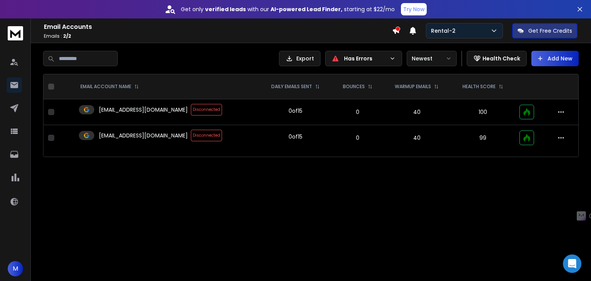
click at [482, 30] on div "Rental-2" at bounding box center [464, 31] width 67 height 8
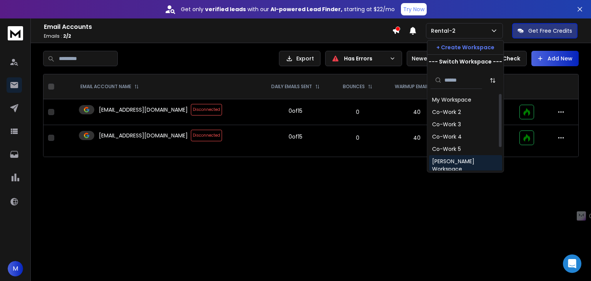
click at [457, 164] on div "[PERSON_NAME] Workspace" at bounding box center [465, 164] width 67 height 15
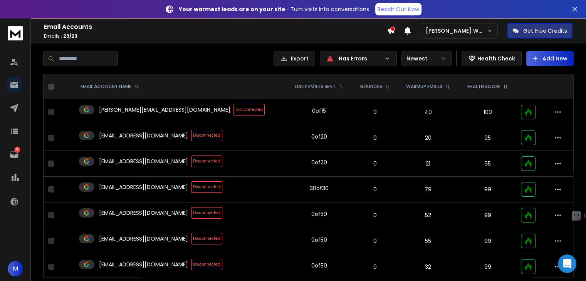
click at [78, 60] on input at bounding box center [80, 58] width 75 height 15
paste input "**********"
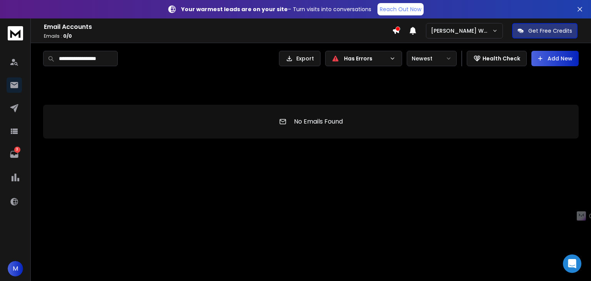
type input "**********"
click at [374, 51] on div "Has Errors" at bounding box center [363, 58] width 77 height 15
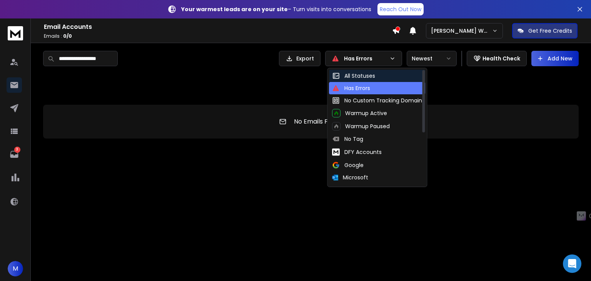
click at [368, 73] on div "All Statuses" at bounding box center [353, 76] width 43 height 8
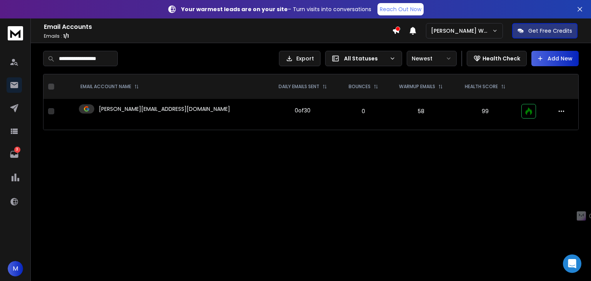
click at [118, 59] on input "**********" at bounding box center [80, 58] width 75 height 15
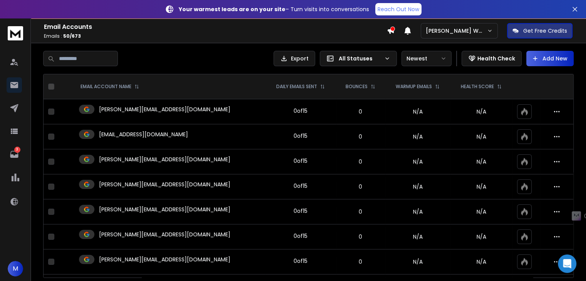
click at [347, 54] on div "All Statuses" at bounding box center [358, 58] width 77 height 15
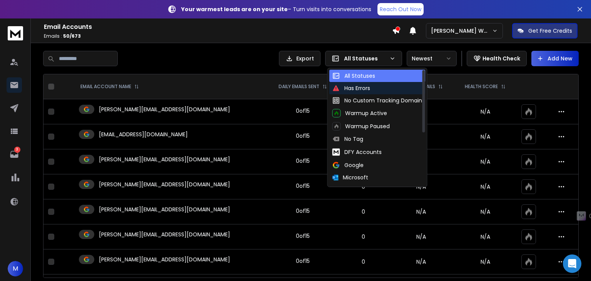
click at [347, 86] on div "Has Errors" at bounding box center [351, 88] width 38 height 8
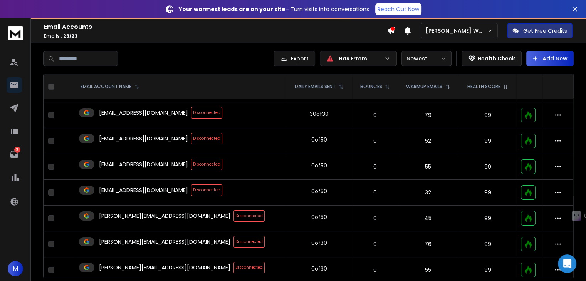
scroll to position [77, 0]
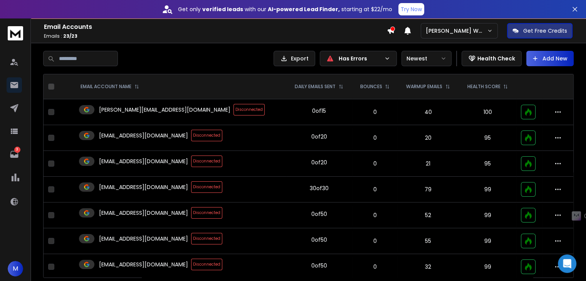
click at [112, 211] on p "[EMAIL_ADDRESS][DOMAIN_NAME]" at bounding box center [143, 213] width 89 height 8
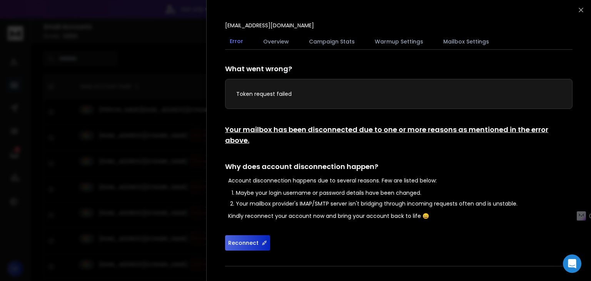
click at [261, 93] on p "Token request failed" at bounding box center [398, 94] width 325 height 8
click at [246, 236] on button "Reconnect" at bounding box center [247, 242] width 45 height 15
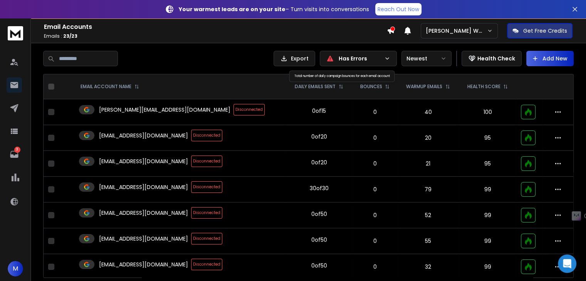
click at [348, 58] on p "Has Errors" at bounding box center [359, 59] width 42 height 8
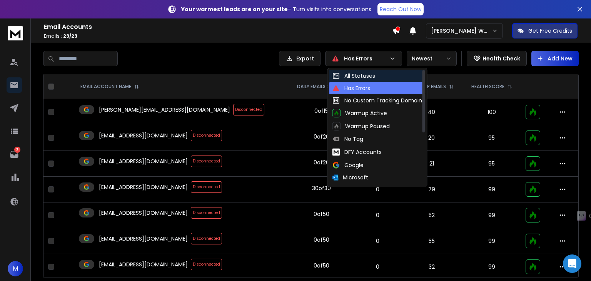
click at [354, 74] on div "All Statuses" at bounding box center [353, 76] width 43 height 8
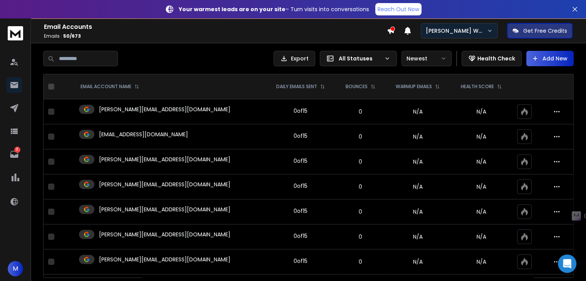
click at [472, 30] on p "[PERSON_NAME] Workspace" at bounding box center [455, 31] width 61 height 8
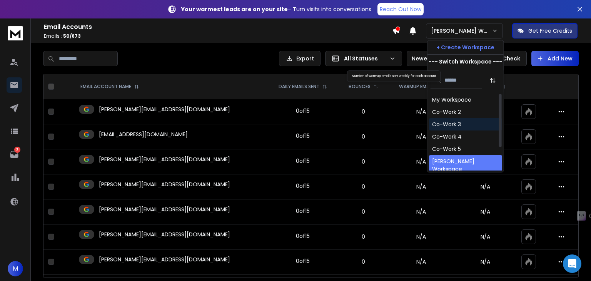
click at [365, 49] on div "Export All Statuses Newest Health Check Add New EMAIL ACCOUNT NAME DAILY EMAILS…" at bounding box center [311, 164] width 561 height 243
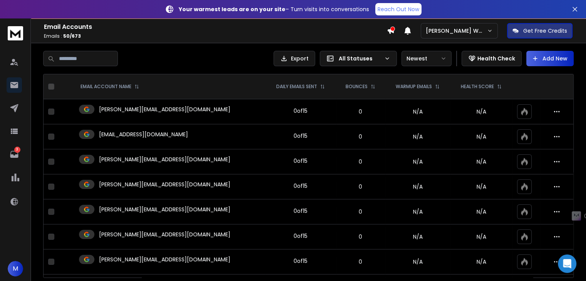
click at [363, 56] on p "All Statuses" at bounding box center [359, 59] width 42 height 8
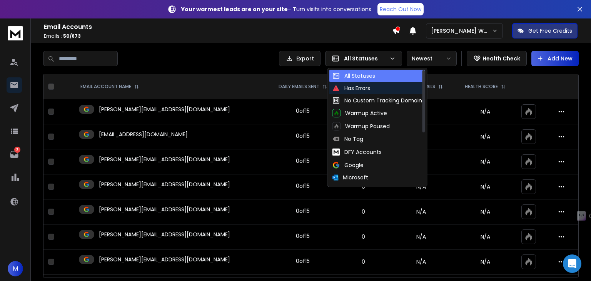
click at [353, 90] on div "Has Errors" at bounding box center [351, 88] width 38 height 8
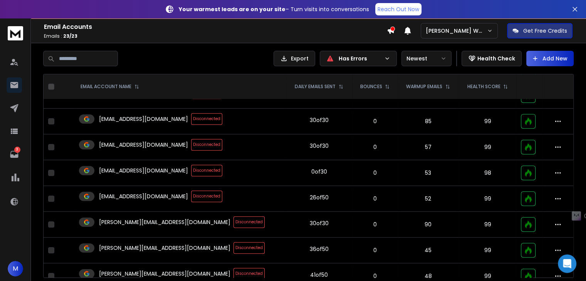
scroll to position [415, 0]
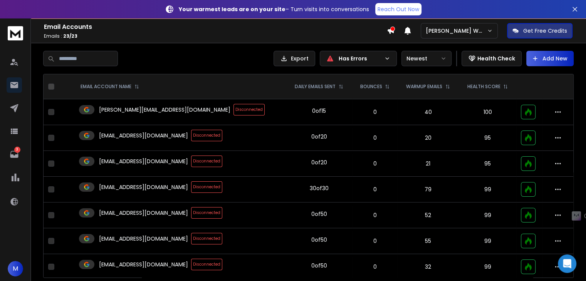
click at [52, 214] on button "button" at bounding box center [51, 215] width 6 height 6
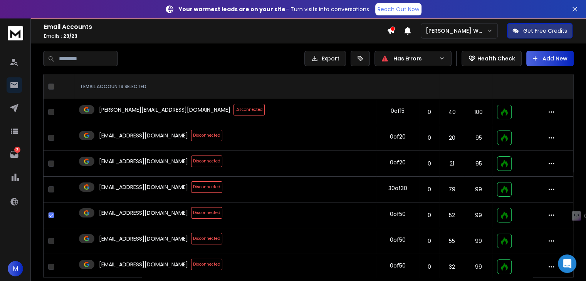
click at [54, 188] on button "button" at bounding box center [51, 189] width 6 height 6
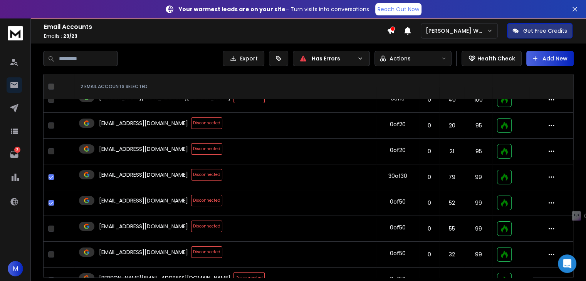
scroll to position [39, 0]
click at [51, 199] on button "button" at bounding box center [51, 202] width 6 height 6
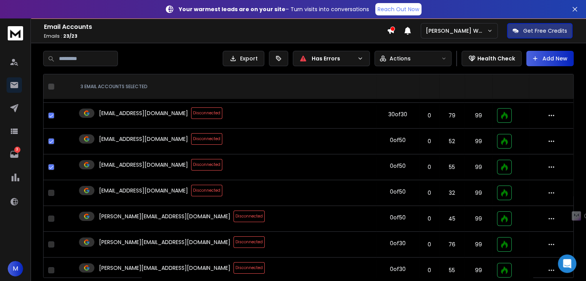
scroll to position [77, 0]
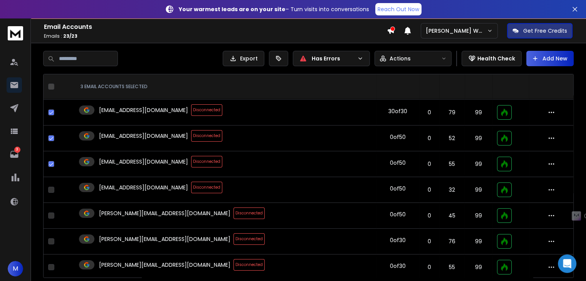
click at [52, 190] on button "button" at bounding box center [51, 190] width 6 height 6
